Goal: Task Accomplishment & Management: Manage account settings

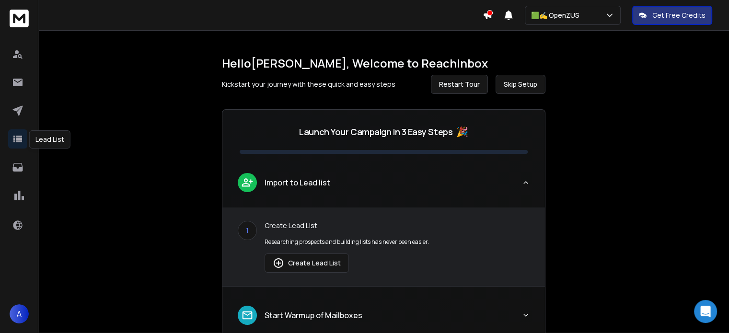
click at [14, 140] on icon at bounding box center [17, 139] width 9 height 7
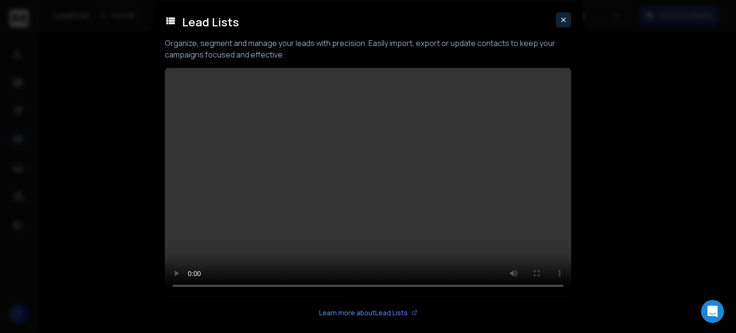
click at [564, 19] on icon at bounding box center [564, 20] width 8 height 8
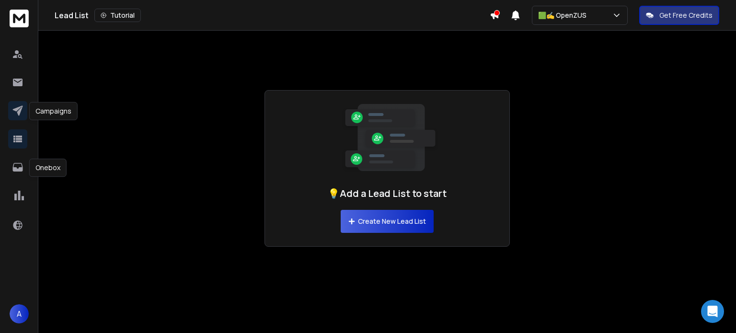
click at [26, 104] on link at bounding box center [17, 110] width 19 height 19
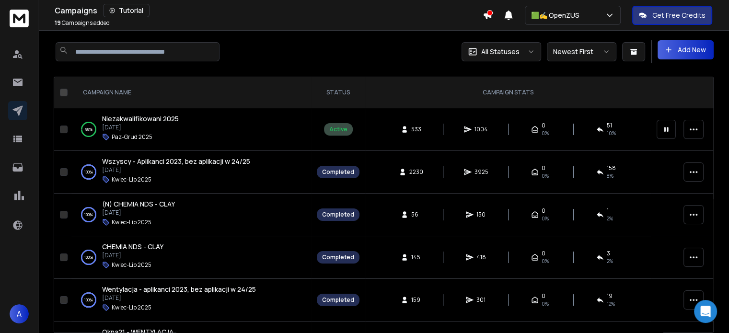
click at [156, 116] on span "Niezakwalifikowani 2025" at bounding box center [140, 118] width 77 height 9
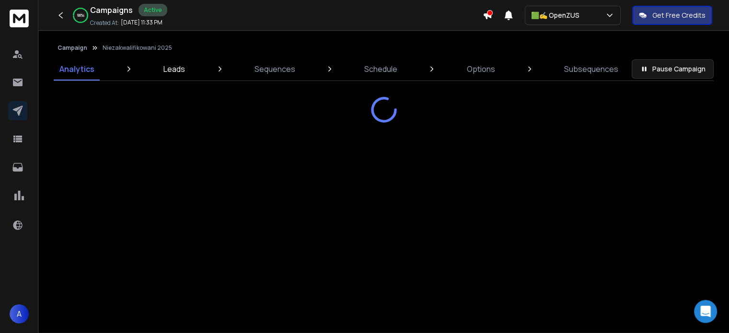
click at [178, 68] on p "Leads" at bounding box center [174, 69] width 22 height 12
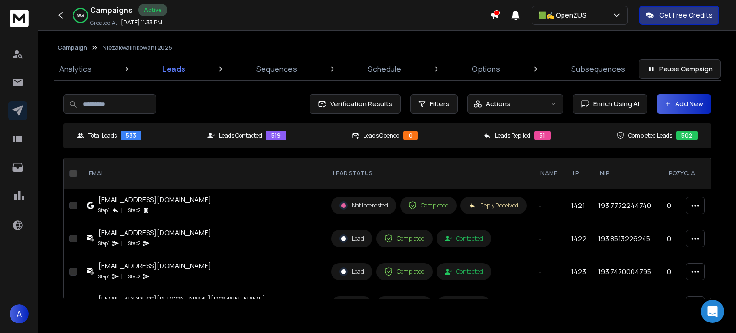
click at [129, 104] on input at bounding box center [109, 103] width 93 height 19
type input "*********"
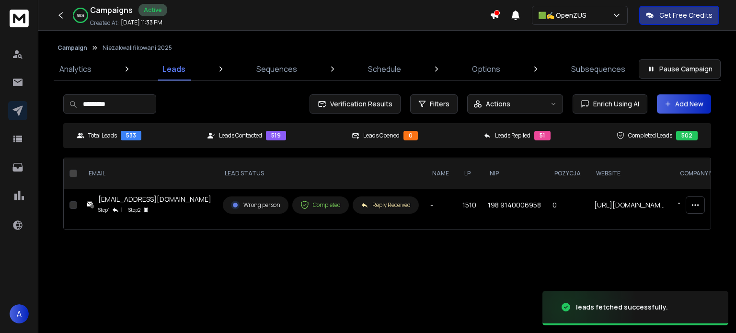
click at [163, 197] on div "[EMAIL_ADDRESS][DOMAIN_NAME]" at bounding box center [154, 200] width 113 height 10
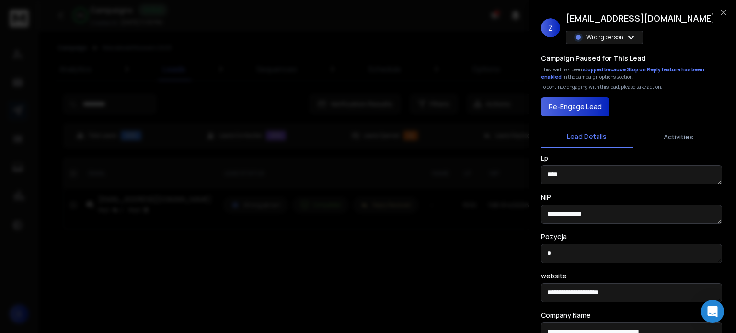
click at [665, 21] on h1 "[EMAIL_ADDRESS][DOMAIN_NAME]" at bounding box center [640, 18] width 149 height 13
click at [678, 135] on button "Activities" at bounding box center [679, 137] width 92 height 21
click at [601, 134] on button "Lead Details" at bounding box center [587, 137] width 92 height 22
click at [663, 19] on h1 "[EMAIL_ADDRESS][DOMAIN_NAME]" at bounding box center [640, 18] width 149 height 13
click at [681, 23] on div "Z [EMAIL_ADDRESS][DOMAIN_NAME] Wrong person" at bounding box center [633, 28] width 184 height 33
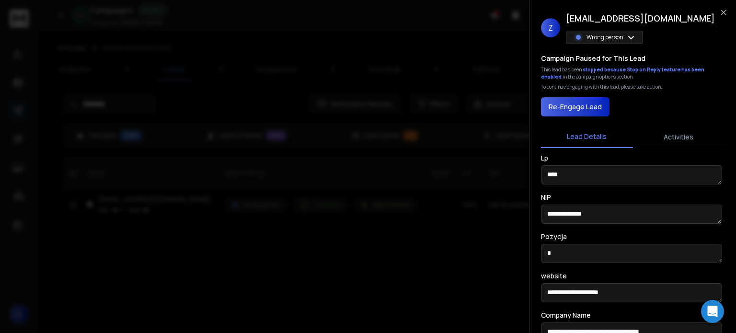
click at [618, 17] on h1 "[EMAIL_ADDRESS][DOMAIN_NAME]" at bounding box center [640, 18] width 149 height 13
click at [548, 30] on span "Z" at bounding box center [550, 27] width 19 height 19
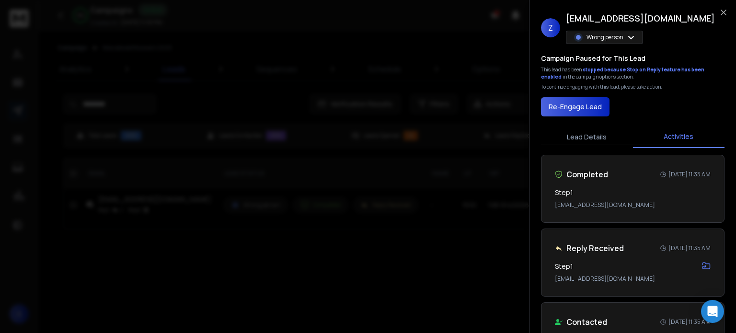
click at [679, 136] on button "Activities" at bounding box center [679, 137] width 92 height 22
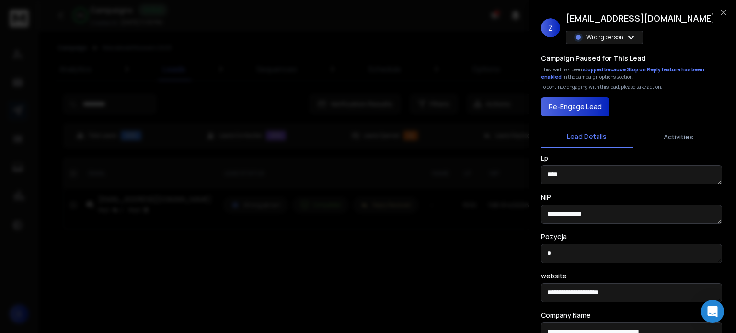
click at [604, 137] on button "Lead Details" at bounding box center [587, 137] width 92 height 22
click at [671, 136] on button "Activities" at bounding box center [679, 137] width 92 height 21
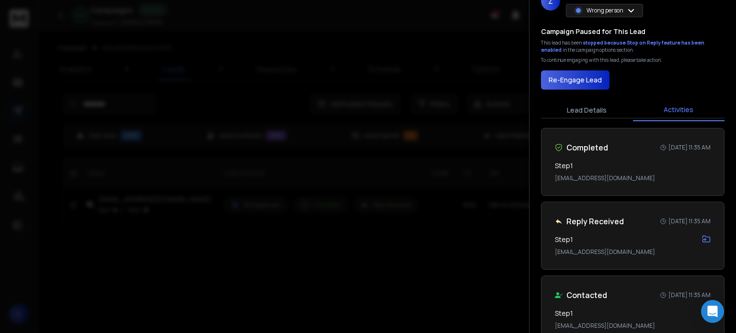
scroll to position [48, 0]
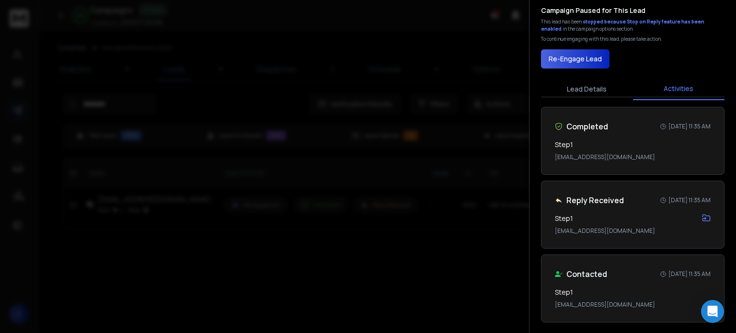
click at [574, 90] on button "Lead Details" at bounding box center [587, 89] width 92 height 21
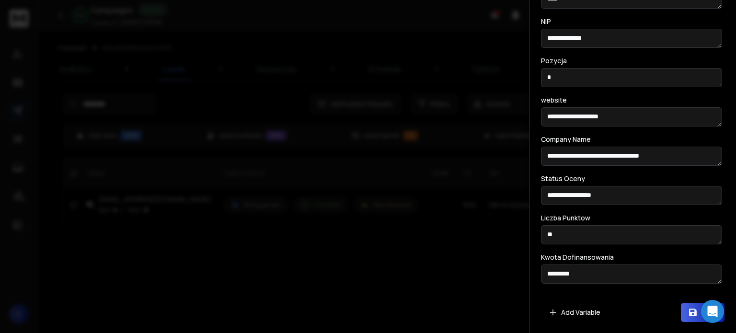
scroll to position [0, 0]
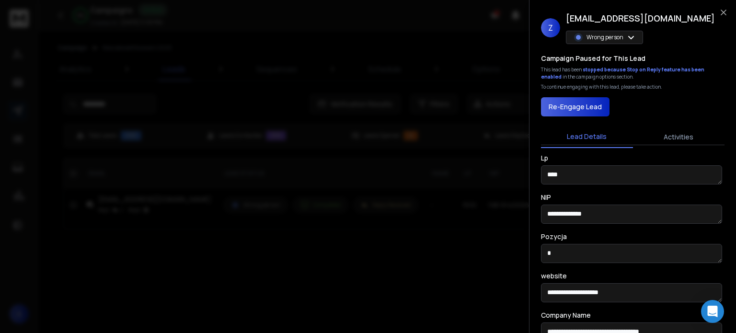
click at [607, 17] on h1 "[EMAIL_ADDRESS][DOMAIN_NAME]" at bounding box center [640, 18] width 149 height 13
click at [715, 13] on div "Z [EMAIL_ADDRESS][DOMAIN_NAME] Wrong person" at bounding box center [633, 28] width 184 height 33
click at [724, 12] on icon "button" at bounding box center [724, 13] width 10 height 10
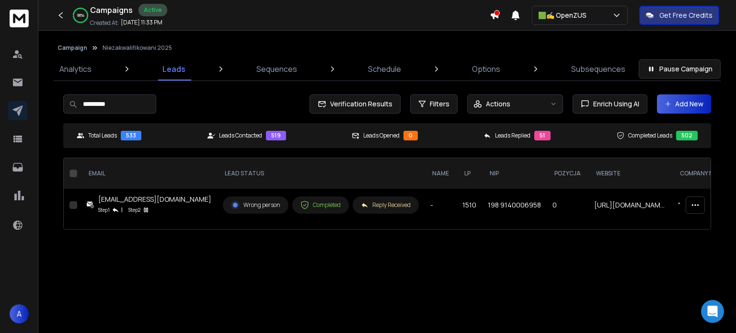
click at [700, 200] on button "button" at bounding box center [695, 205] width 19 height 17
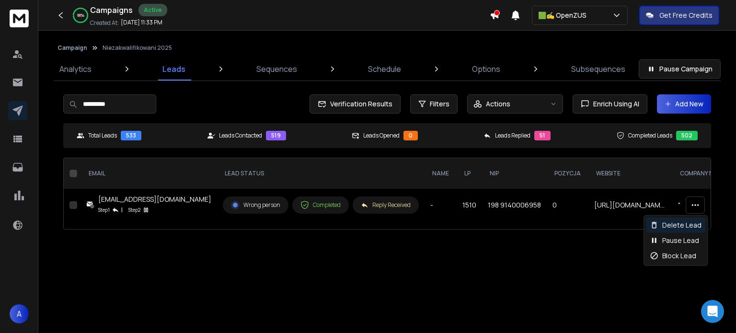
click at [700, 200] on button "button" at bounding box center [695, 205] width 19 height 17
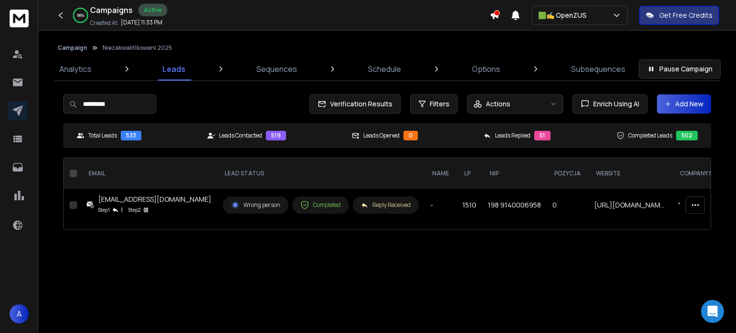
click at [694, 205] on icon "button" at bounding box center [695, 205] width 9 height 9
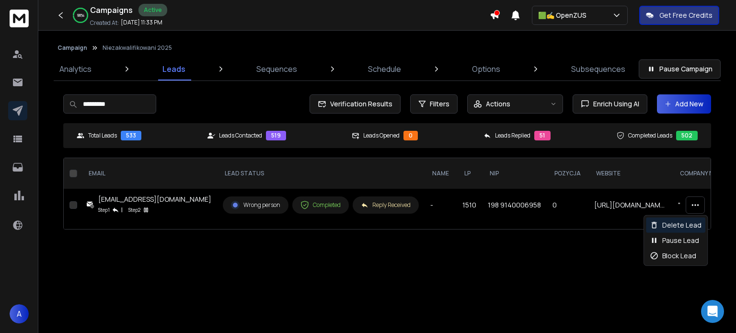
click at [694, 205] on icon "button" at bounding box center [695, 205] width 9 height 9
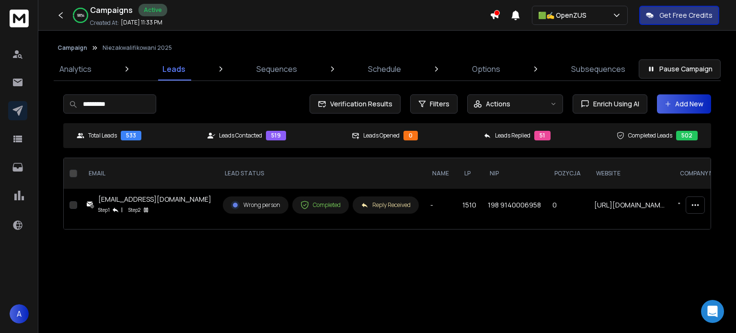
click at [163, 198] on div "[EMAIL_ADDRESS][DOMAIN_NAME]" at bounding box center [154, 200] width 113 height 10
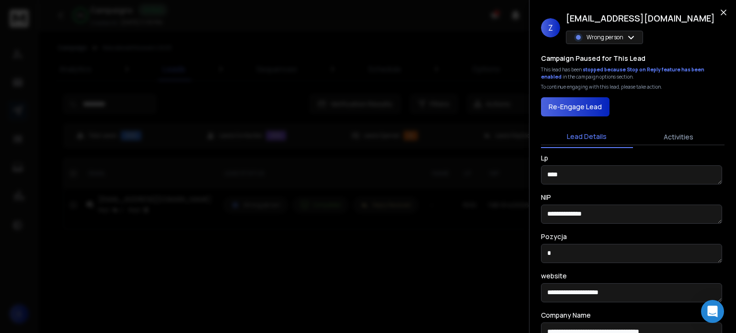
click at [719, 11] on icon "button" at bounding box center [724, 13] width 10 height 10
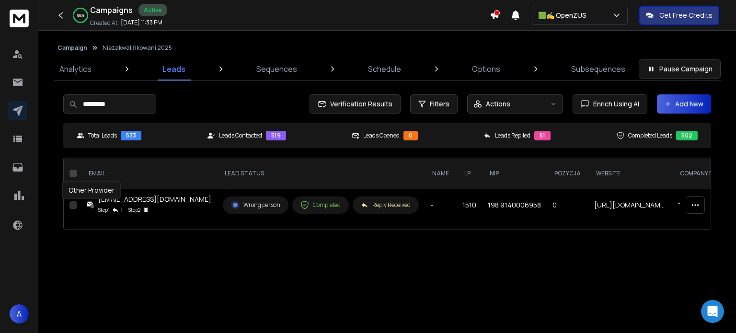
click at [88, 203] on icon at bounding box center [90, 203] width 6 height 2
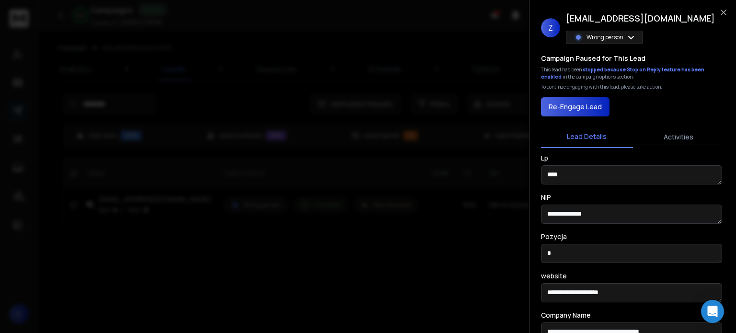
click at [606, 19] on h1 "[EMAIL_ADDRESS][DOMAIN_NAME]" at bounding box center [640, 18] width 149 height 13
click at [721, 9] on icon "button" at bounding box center [724, 13] width 10 height 10
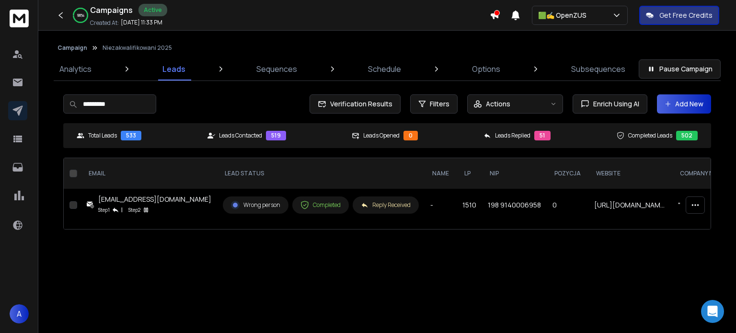
click at [368, 270] on div "ReferralStack Unlock AI-powered affiliate growth Lifetime Deals available! Clai…" at bounding box center [368, 166] width 736 height 333
